Goal: Task Accomplishment & Management: Manage account settings

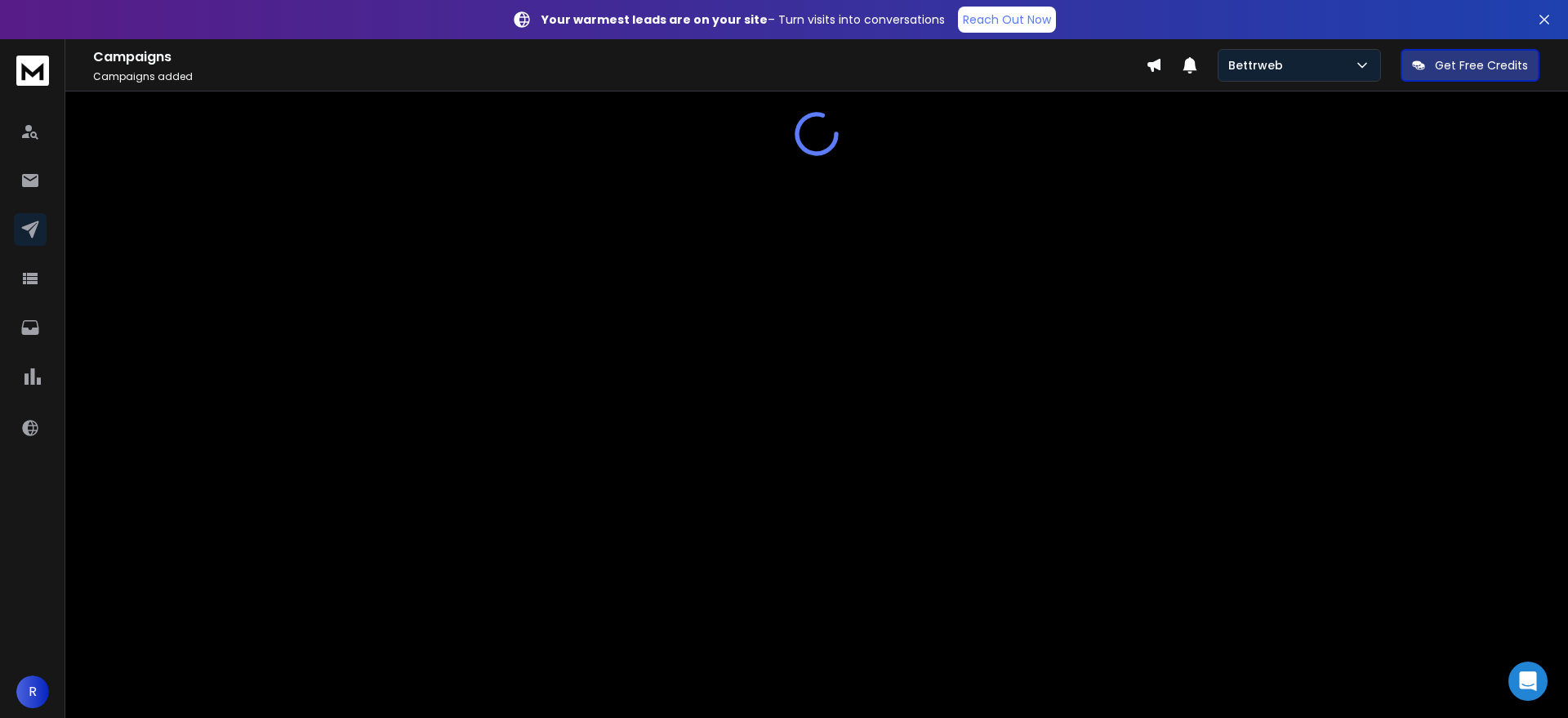
click at [1291, 54] on button "Bettrweb" at bounding box center [1299, 65] width 164 height 33
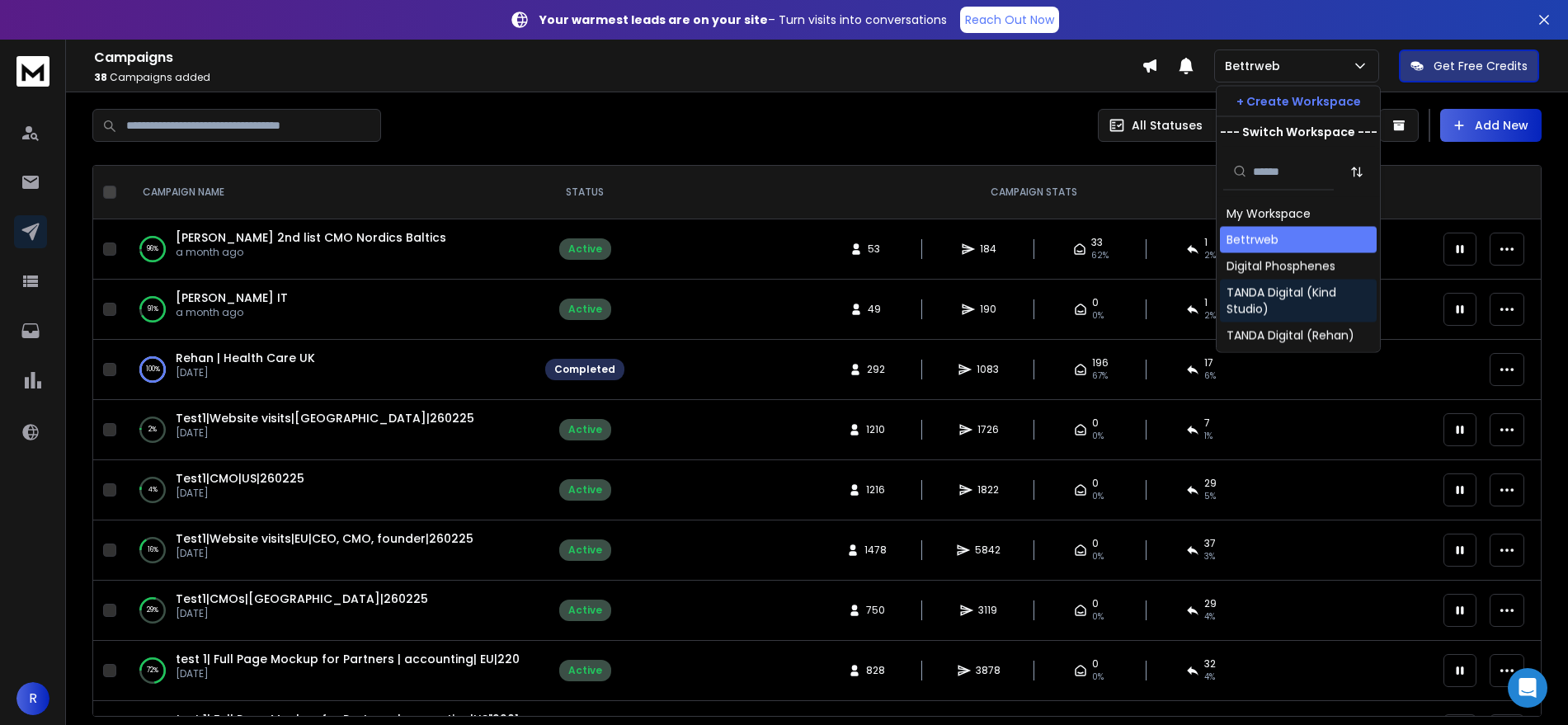
click at [1300, 296] on div "TANDA Digital (Kind Studio)" at bounding box center [1299, 301] width 144 height 33
